Goal: Task Accomplishment & Management: Complete application form

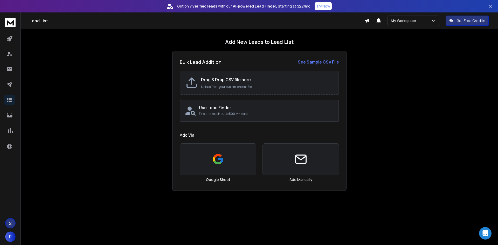
type input "**********"
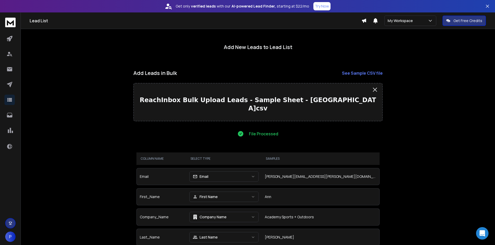
click at [96, 129] on div "Add New Leads to Lead List Add Leads in Bulk See Sample CSV file ReachInbox Bul…" at bounding box center [247, 161] width 495 height 299
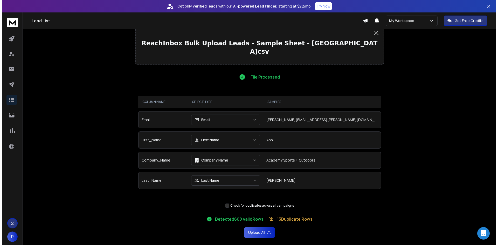
scroll to position [58, 0]
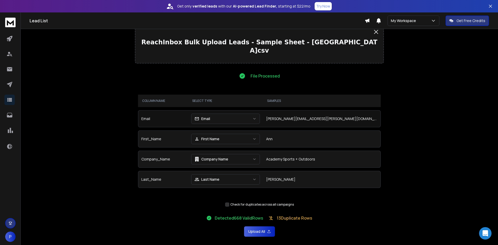
click at [250, 114] on button "Email" at bounding box center [225, 119] width 69 height 10
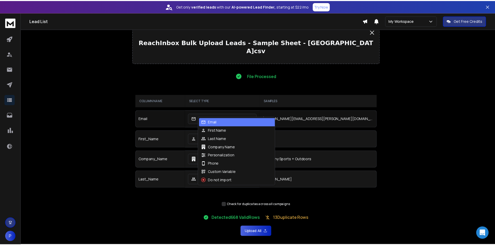
scroll to position [0, 1]
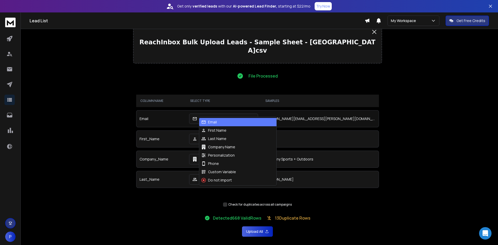
click at [258, 114] on button "Email" at bounding box center [223, 119] width 69 height 10
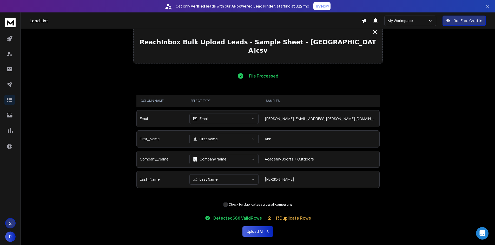
click at [283, 215] on p "13 Duplicate Rows" at bounding box center [293, 218] width 36 height 6
click at [271, 216] on icon at bounding box center [269, 218] width 5 height 5
click at [260, 203] on label "Check for duplicates across all campaigns" at bounding box center [260, 205] width 64 height 4
click at [227, 203] on button "Check for duplicates across all campaigns" at bounding box center [225, 205] width 4 height 4
click at [155, 200] on div "ReachInbox Bulk Upload Leads - Sample Sheet - Houston.csv File Processed COLUMN…" at bounding box center [257, 131] width 249 height 212
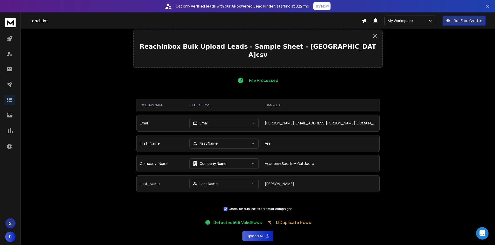
scroll to position [58, 0]
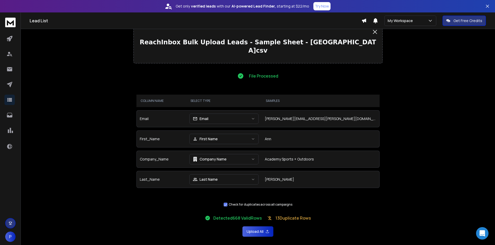
click at [144, 227] on div "Upload All" at bounding box center [257, 232] width 249 height 10
click at [256, 227] on button "Upload All" at bounding box center [257, 232] width 31 height 10
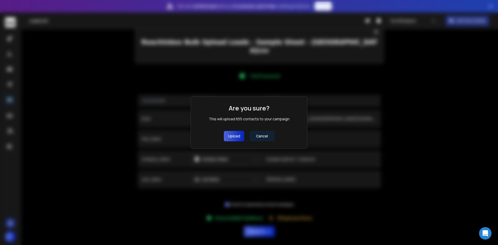
click at [236, 136] on button "Upload" at bounding box center [234, 136] width 21 height 10
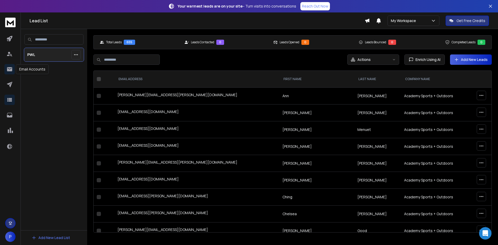
click at [8, 69] on icon at bounding box center [9, 69] width 5 height 4
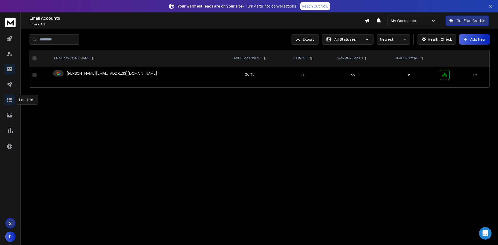
click at [10, 99] on icon at bounding box center [9, 100] width 5 height 4
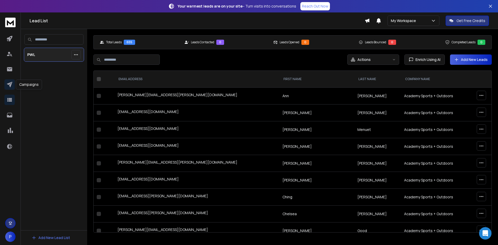
click at [8, 83] on icon at bounding box center [9, 85] width 6 height 6
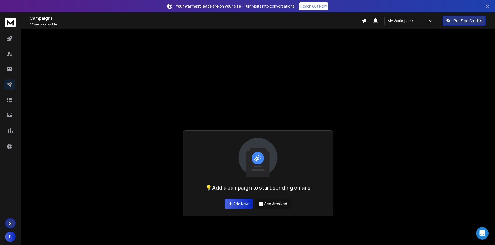
click at [241, 203] on link "Add New" at bounding box center [238, 204] width 28 height 10
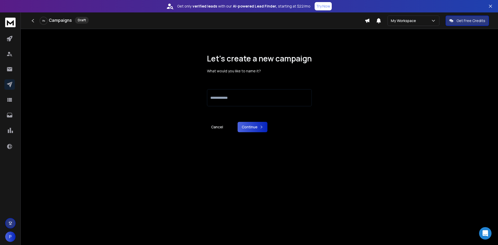
click at [239, 100] on input at bounding box center [259, 97] width 105 height 17
click at [256, 99] on input at bounding box center [259, 97] width 105 height 17
click at [262, 100] on input at bounding box center [259, 97] width 105 height 17
type input "*"
type input "**********"
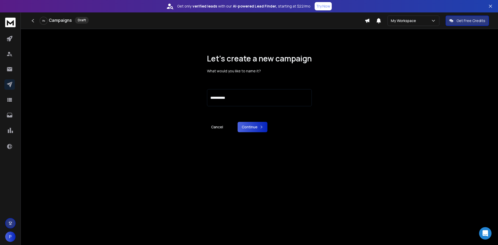
click at [254, 130] on button "Continue" at bounding box center [253, 127] width 30 height 10
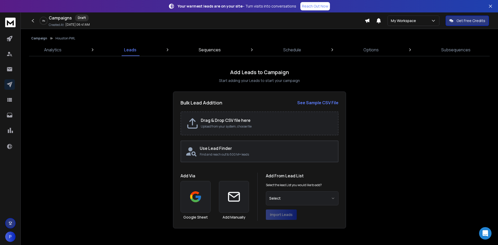
click at [213, 53] on link "Sequences" at bounding box center [210, 50] width 28 height 12
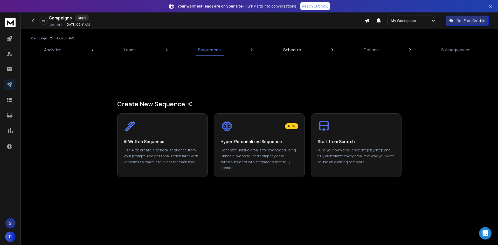
click at [302, 53] on link "Schedule" at bounding box center [292, 50] width 24 height 12
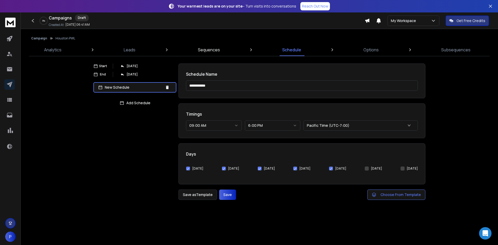
click at [220, 49] on p "Sequences" at bounding box center [209, 50] width 22 height 6
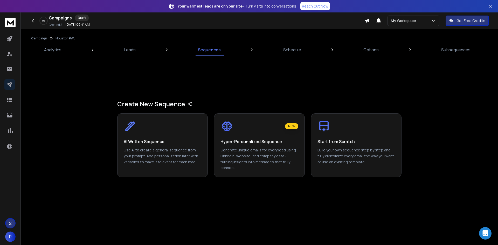
click at [366, 136] on div "Start from Scratch Build your own sequence step by step and fully customize eve…" at bounding box center [357, 146] width 90 height 64
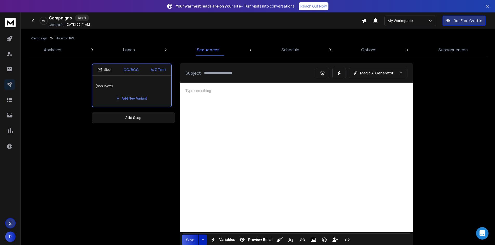
click at [198, 48] on p "Sequences" at bounding box center [208, 50] width 23 height 6
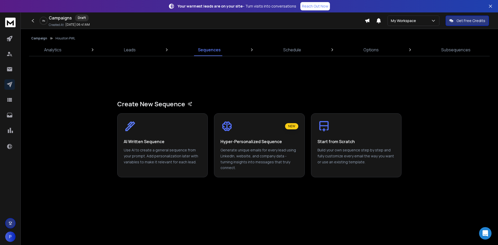
click at [192, 134] on div "AI Written Sequence Use AI to create a general sequence from your prompt. Add p…" at bounding box center [163, 146] width 90 height 64
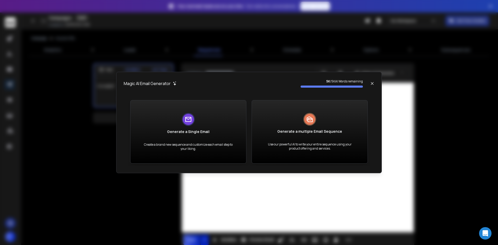
click at [356, 111] on div "Generate a multiple Email Sequence Use our powerful AI to write your entire seq…" at bounding box center [309, 132] width 101 height 48
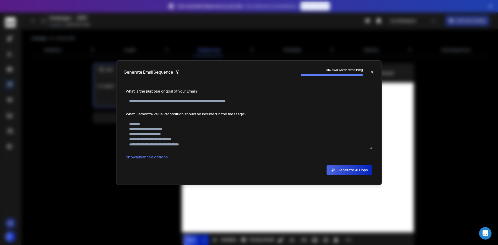
click at [184, 99] on input at bounding box center [249, 101] width 247 height 10
click at [373, 74] on icon at bounding box center [372, 72] width 4 height 4
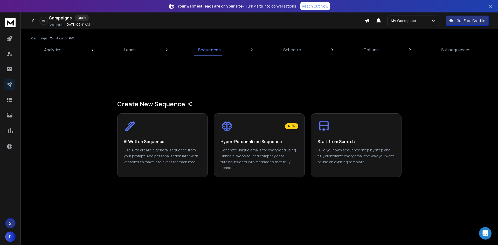
click at [360, 48] on div "Analytics Leads Sequences Schedule Options Subsequences" at bounding box center [257, 50] width 457 height 12
click at [364, 49] on link "Options" at bounding box center [372, 50] width 22 height 12
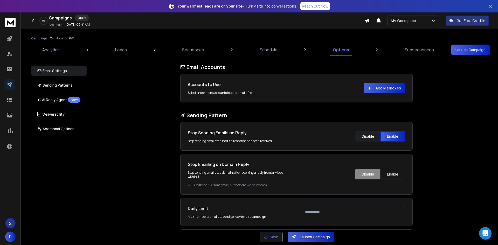
click at [131, 112] on div "Email Accounts Accounts to Use Select one or more accounts to send emails from …" at bounding box center [300, 147] width 410 height 166
